Goal: Task Accomplishment & Management: Manage account settings

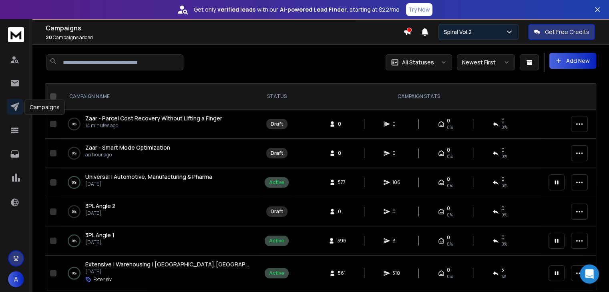
click at [485, 34] on div "Spiral Vol.2" at bounding box center [479, 32] width 70 height 8
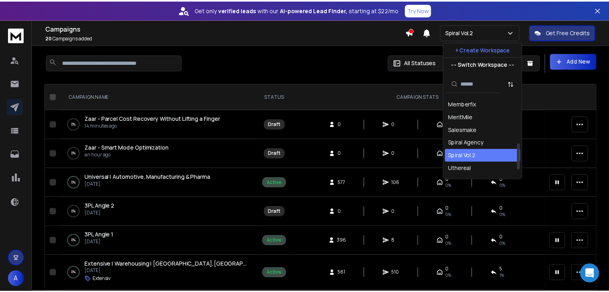
scroll to position [147, 0]
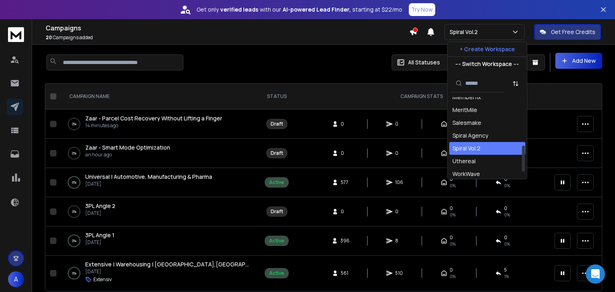
drag, startPoint x: 524, startPoint y: 114, endPoint x: 514, endPoint y: 159, distance: 46.2
click at [522, 159] on div at bounding box center [523, 159] width 3 height 26
click at [501, 138] on div "Spiral Agency" at bounding box center [487, 135] width 76 height 13
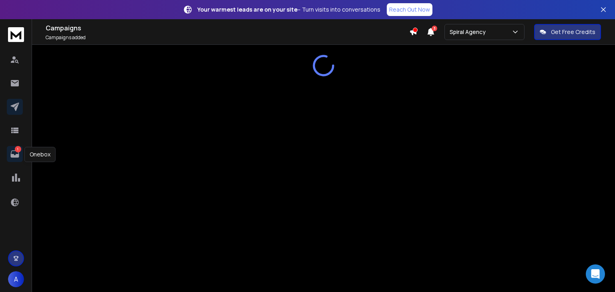
click at [9, 151] on link "1" at bounding box center [15, 154] width 16 height 16
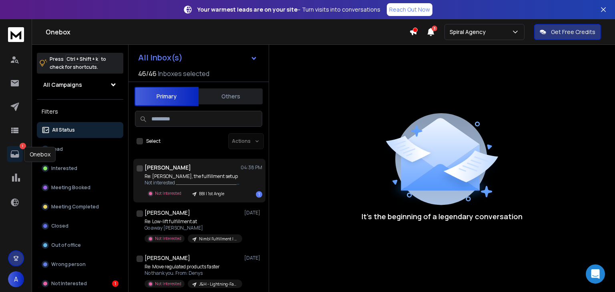
click at [204, 183] on p "Not interested ________________________________ From: Emely" at bounding box center [193, 183] width 96 height 6
